Goal: Task Accomplishment & Management: Manage account settings

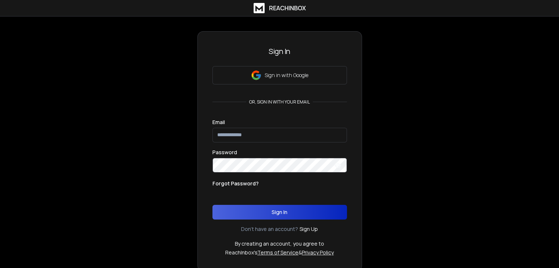
click at [273, 135] on input "email" at bounding box center [279, 135] width 135 height 15
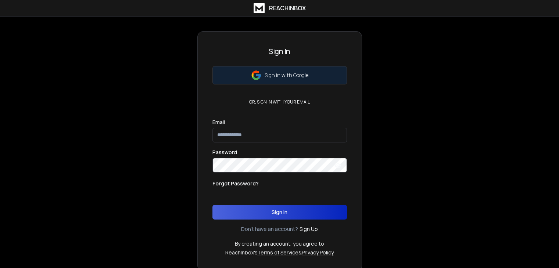
click at [304, 82] on button "Sign in with Google" at bounding box center [279, 75] width 135 height 18
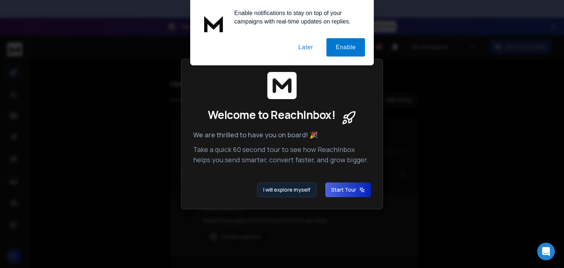
click at [314, 194] on button "I will explore myself" at bounding box center [287, 190] width 60 height 15
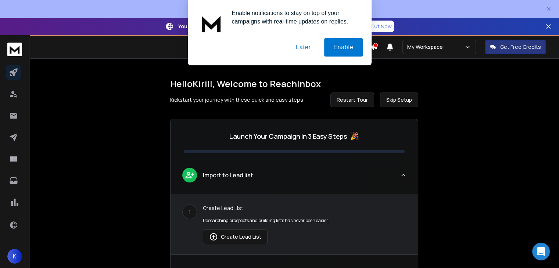
click at [426, 43] on div "Enable notifications to stay on top of your campaigns with real-time updates on…" at bounding box center [279, 32] width 559 height 65
click at [428, 47] on div "Enable notifications to stay on top of your campaigns with real-time updates on…" at bounding box center [279, 32] width 559 height 65
click at [343, 51] on button "Enable" at bounding box center [343, 47] width 39 height 18
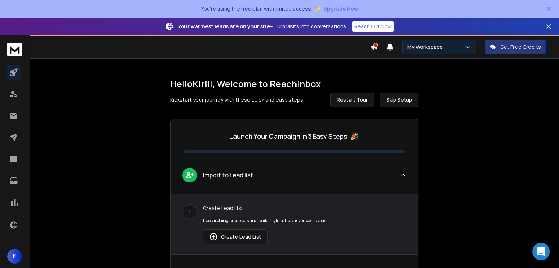
click at [437, 51] on button "My Workspace" at bounding box center [438, 47] width 73 height 15
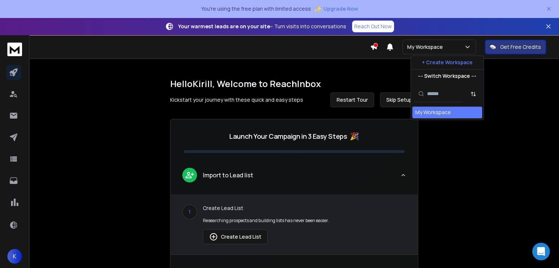
click at [466, 133] on div "Hello Kirill , Welcome to ReachInbox Kickstart your journey with these quick an…" at bounding box center [294, 208] width 506 height 284
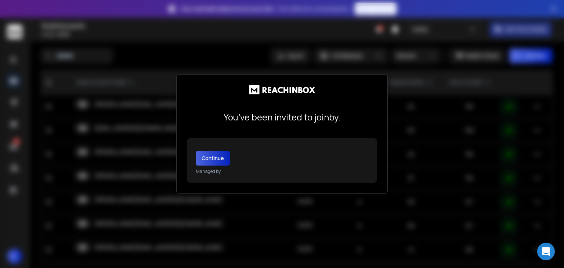
click at [223, 159] on button "Continue" at bounding box center [213, 158] width 34 height 15
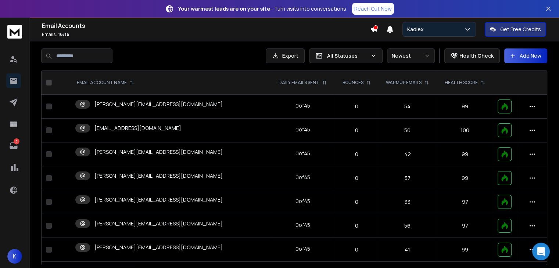
click at [434, 34] on button "Kadlex" at bounding box center [438, 29] width 73 height 15
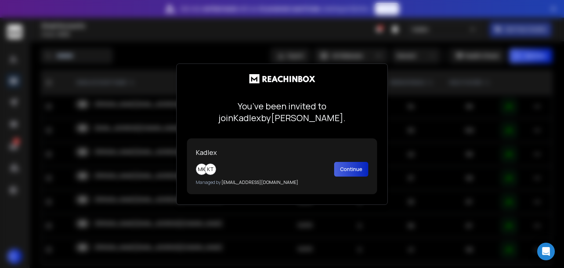
click at [248, 115] on p "You’ve been invited to join Kadlex by Petr Pleva ." at bounding box center [282, 112] width 190 height 24
click at [355, 166] on button "Continue" at bounding box center [351, 169] width 34 height 15
click at [349, 170] on button "Continue" at bounding box center [351, 169] width 34 height 15
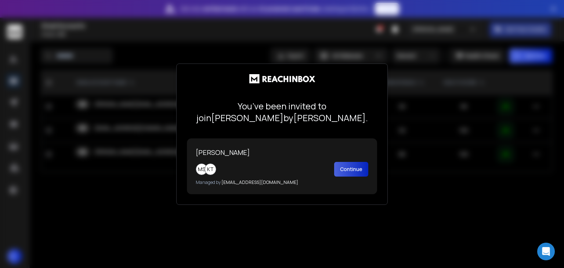
click at [355, 171] on button "Continue" at bounding box center [351, 169] width 34 height 15
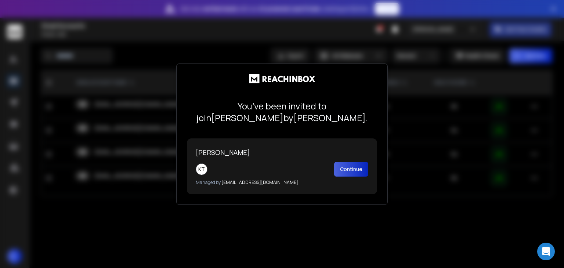
click at [357, 165] on button "Continue" at bounding box center [351, 169] width 34 height 15
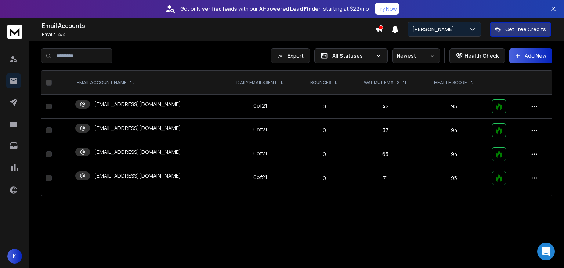
click at [424, 30] on p "[PERSON_NAME]" at bounding box center [435, 29] width 45 height 7
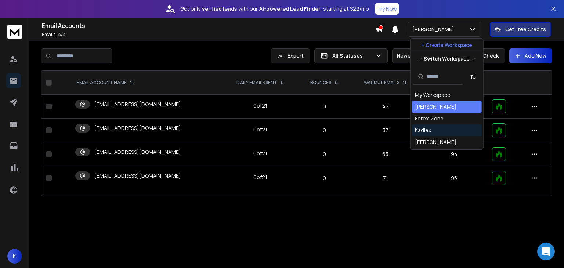
click at [452, 125] on div "Kadlex" at bounding box center [447, 131] width 70 height 12
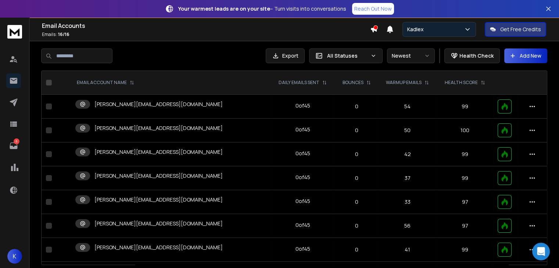
click at [434, 32] on div "Kadlex" at bounding box center [439, 29] width 64 height 7
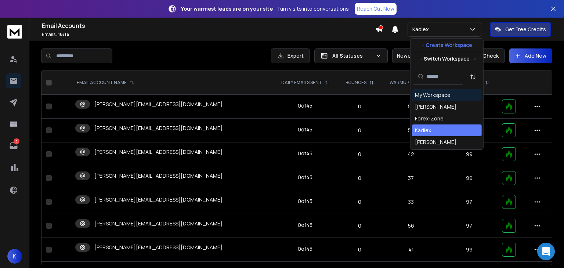
click at [247, 45] on div "Export All Statuses Newest Health Check Add New EMAIL ACCOUNT NAME DAILY EMAILS…" at bounding box center [296, 157] width 535 height 232
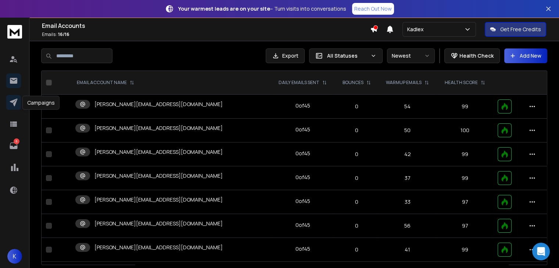
click at [12, 109] on link at bounding box center [13, 102] width 15 height 15
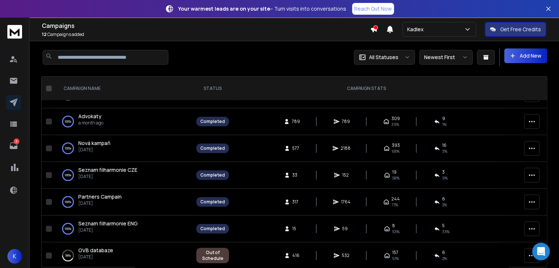
scroll to position [73, 0]
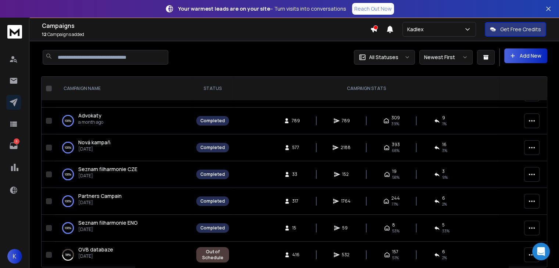
click at [106, 249] on span "OVB databaze" at bounding box center [95, 249] width 35 height 7
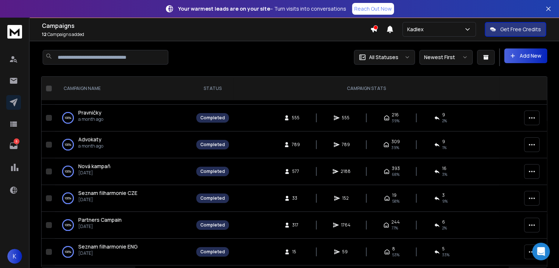
scroll to position [0, 0]
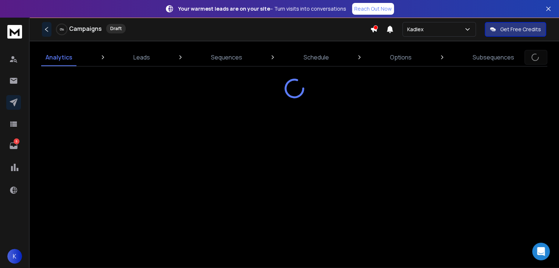
click at [47, 31] on icon at bounding box center [46, 29] width 3 height 5
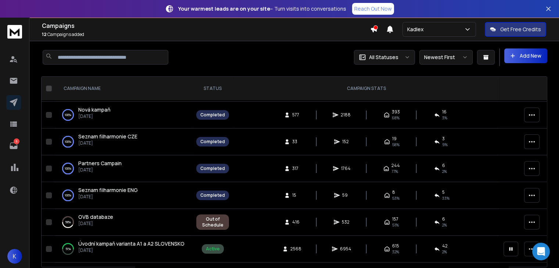
scroll to position [110, 0]
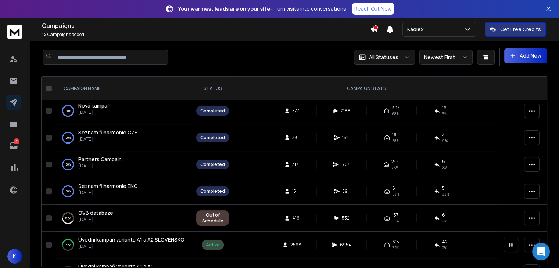
click at [101, 213] on span "OVB databaze" at bounding box center [95, 212] width 35 height 7
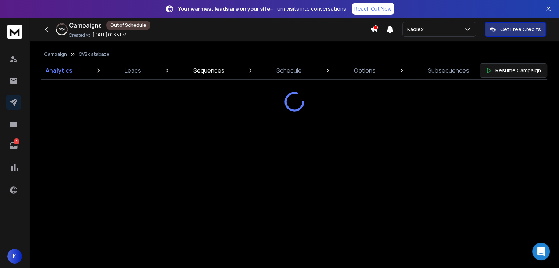
click at [219, 70] on p "Sequences" at bounding box center [208, 70] width 31 height 9
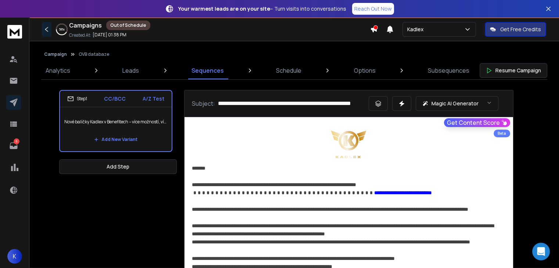
click at [48, 27] on icon at bounding box center [46, 29] width 7 height 7
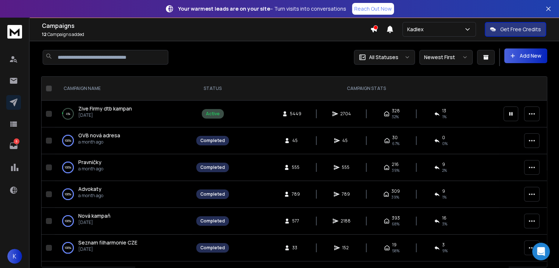
click at [126, 138] on div "100 % OVB nová adresa a month ago" at bounding box center [123, 141] width 122 height 18
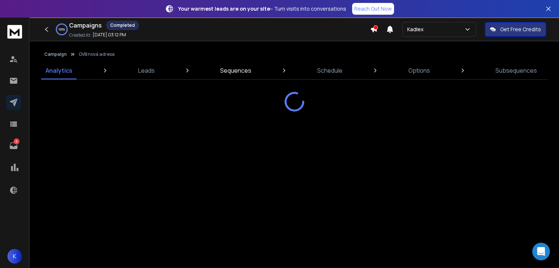
click at [236, 70] on p "Sequences" at bounding box center [235, 70] width 31 height 9
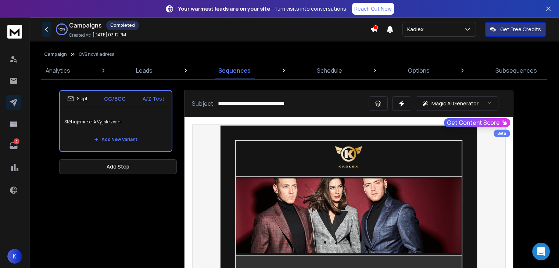
click at [47, 30] on icon at bounding box center [46, 29] width 7 height 7
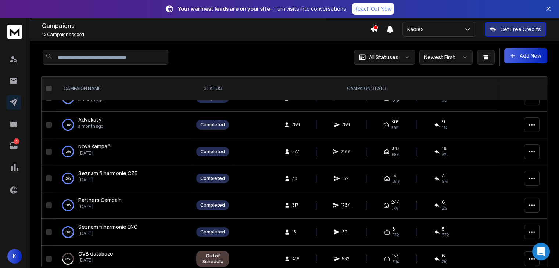
scroll to position [73, 0]
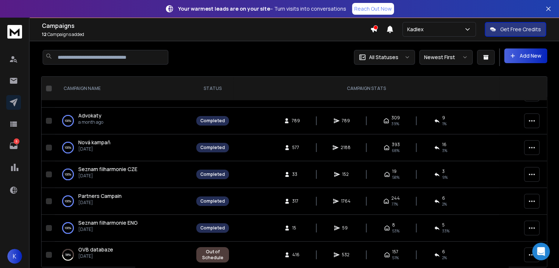
click at [116, 198] on span "Partners Campain" at bounding box center [99, 196] width 43 height 7
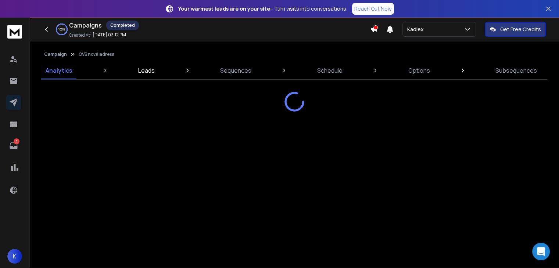
click at [153, 69] on p "Leads" at bounding box center [146, 70] width 17 height 9
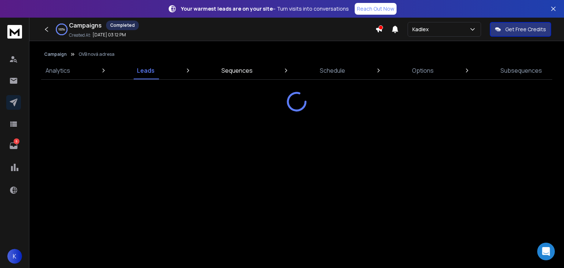
click at [245, 76] on link "Sequences" at bounding box center [237, 71] width 40 height 18
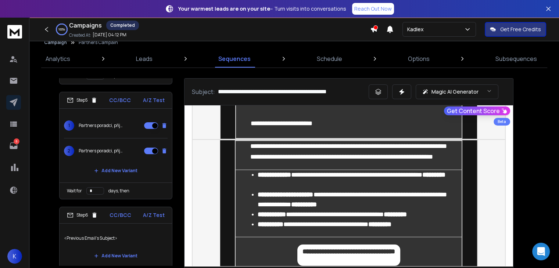
scroll to position [42, 0]
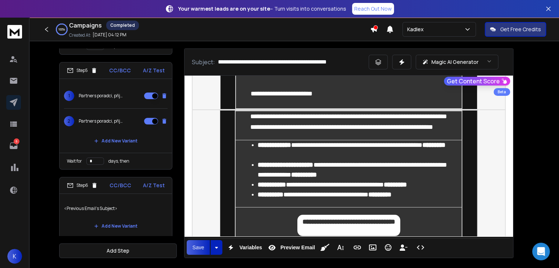
click at [143, 203] on p "<Previous Email's Subject>" at bounding box center [116, 208] width 104 height 21
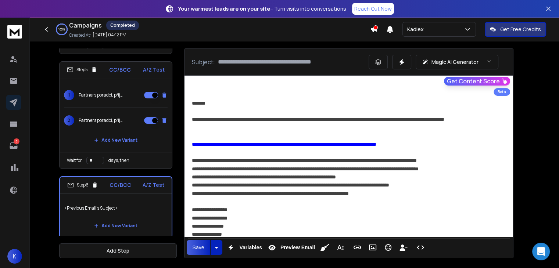
scroll to position [0, 0]
click at [219, 90] on div at bounding box center [349, 87] width 314 height 8
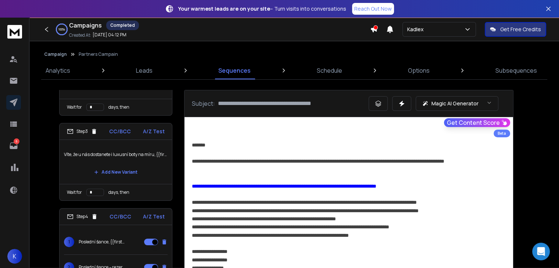
scroll to position [50, 0]
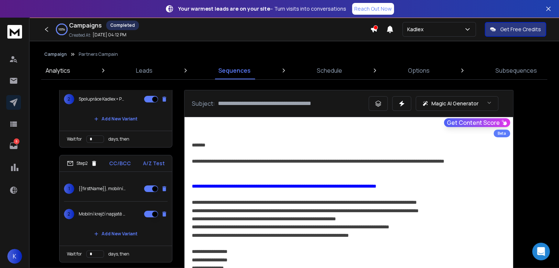
click at [62, 71] on p "Analytics" at bounding box center [58, 70] width 25 height 9
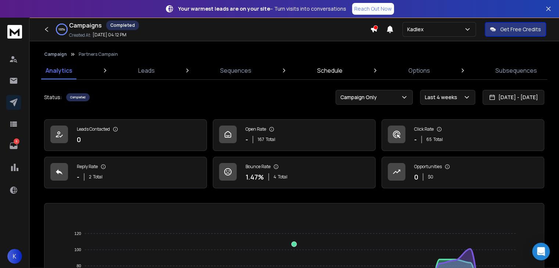
click at [341, 74] on p "Schedule" at bounding box center [329, 70] width 25 height 9
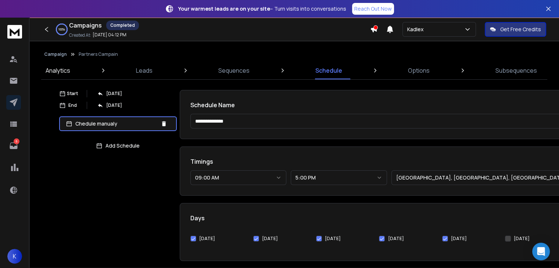
click at [63, 68] on p "Analytics" at bounding box center [58, 70] width 25 height 9
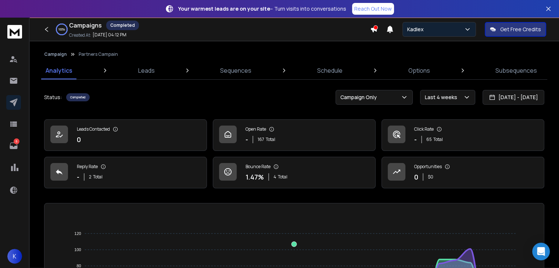
click at [435, 31] on div "Kadlex" at bounding box center [439, 29] width 64 height 7
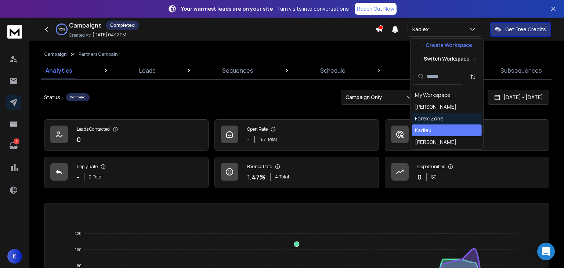
click at [452, 118] on div "Forex-Zone" at bounding box center [447, 119] width 70 height 12
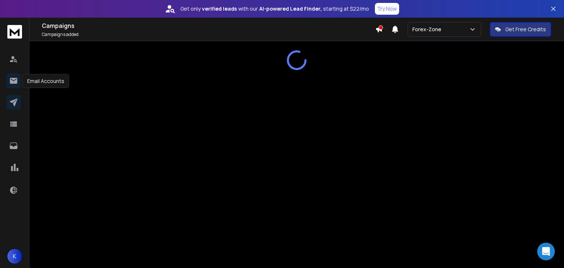
click at [13, 86] on link at bounding box center [13, 80] width 15 height 15
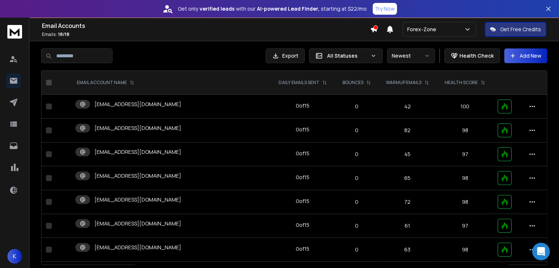
click at [93, 61] on input at bounding box center [76, 56] width 71 height 15
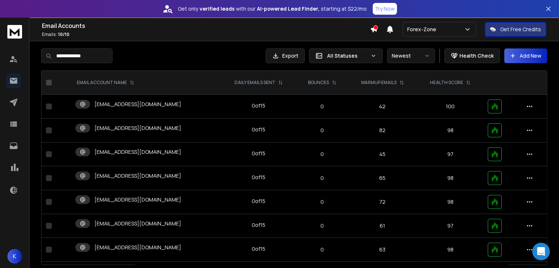
type input "**********"
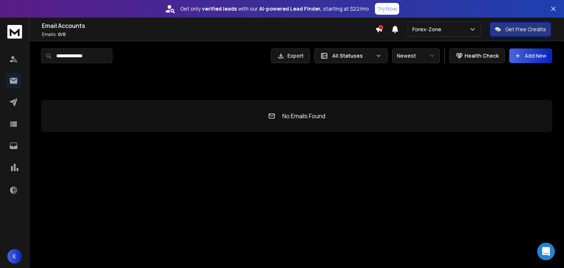
drag, startPoint x: 98, startPoint y: 58, endPoint x: 36, endPoint y: 60, distance: 62.1
click at [36, 60] on div "**********" at bounding box center [296, 90] width 535 height 98
click at [93, 57] on input "**********" at bounding box center [76, 56] width 71 height 15
drag, startPoint x: 93, startPoint y: 57, endPoint x: 59, endPoint y: 61, distance: 34.8
click at [59, 61] on input "**********" at bounding box center [76, 56] width 71 height 15
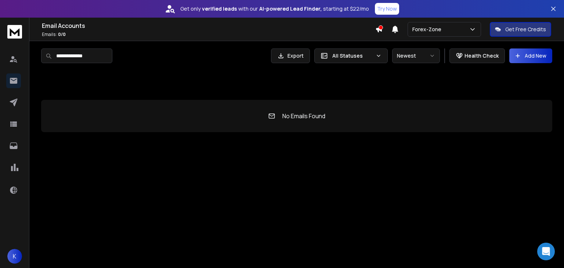
type input "*"
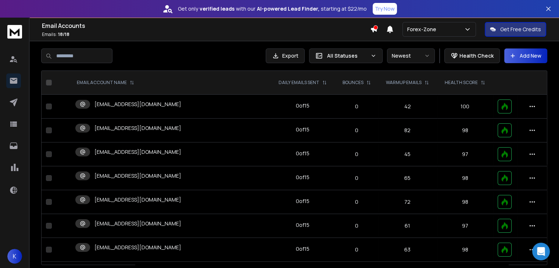
click at [64, 51] on input at bounding box center [76, 56] width 71 height 15
type input "******"
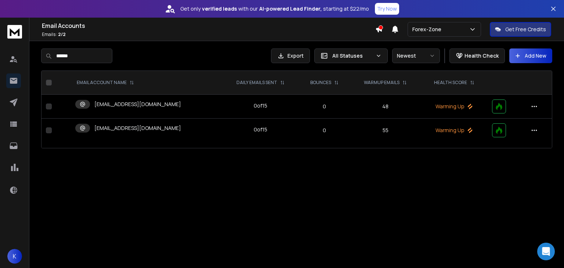
drag, startPoint x: 88, startPoint y: 59, endPoint x: 40, endPoint y: 59, distance: 47.4
click at [41, 59] on div "****** Export All Statuses Newest Health Check Add New ****** EMAIL ACCOUNT NAM…" at bounding box center [296, 98] width 535 height 115
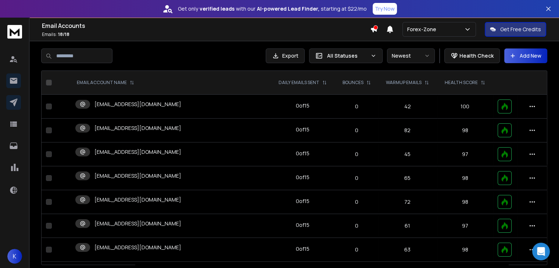
click at [19, 100] on link at bounding box center [13, 102] width 15 height 15
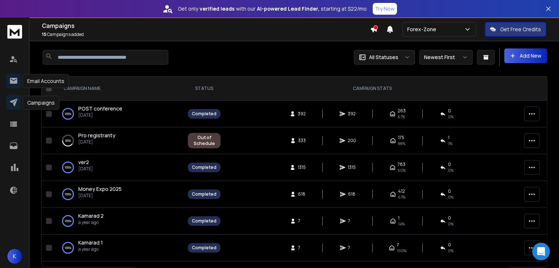
click at [19, 83] on link at bounding box center [13, 80] width 15 height 15
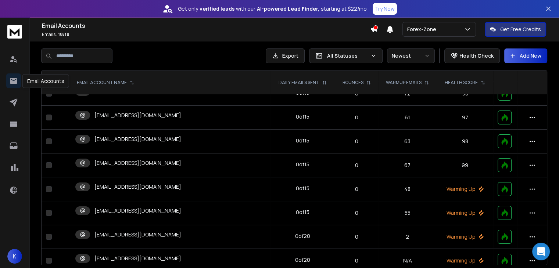
scroll to position [110, 0]
